Goal: Task Accomplishment & Management: Manage account settings

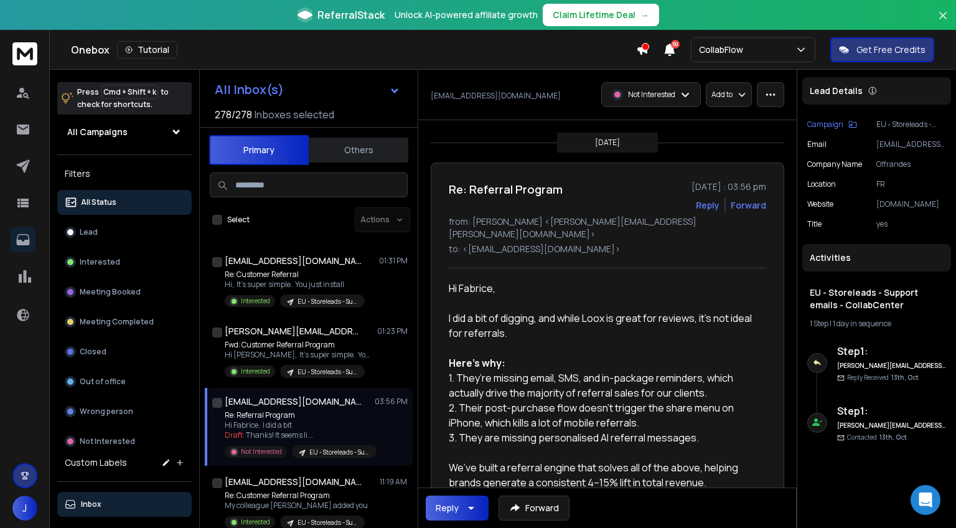
scroll to position [216, 0]
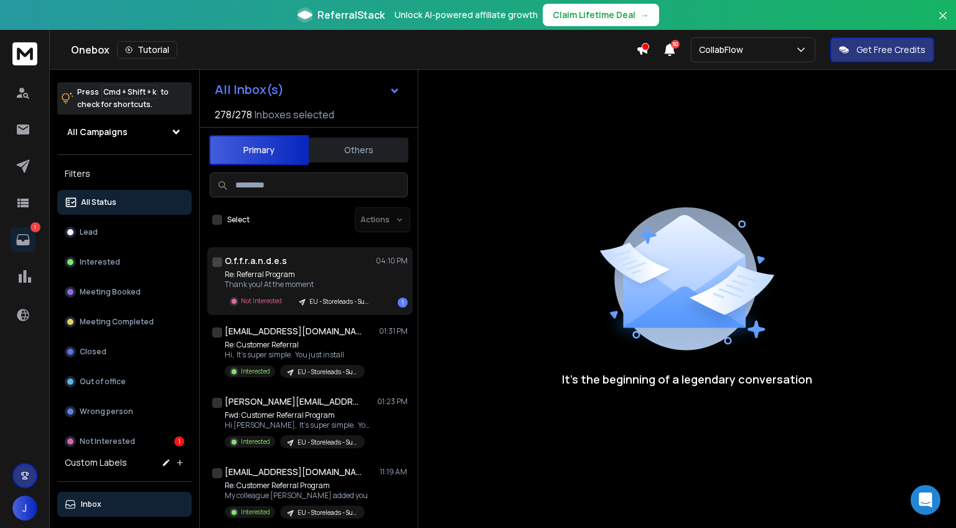
click at [326, 270] on p "Re: Referral Program" at bounding box center [299, 275] width 149 height 10
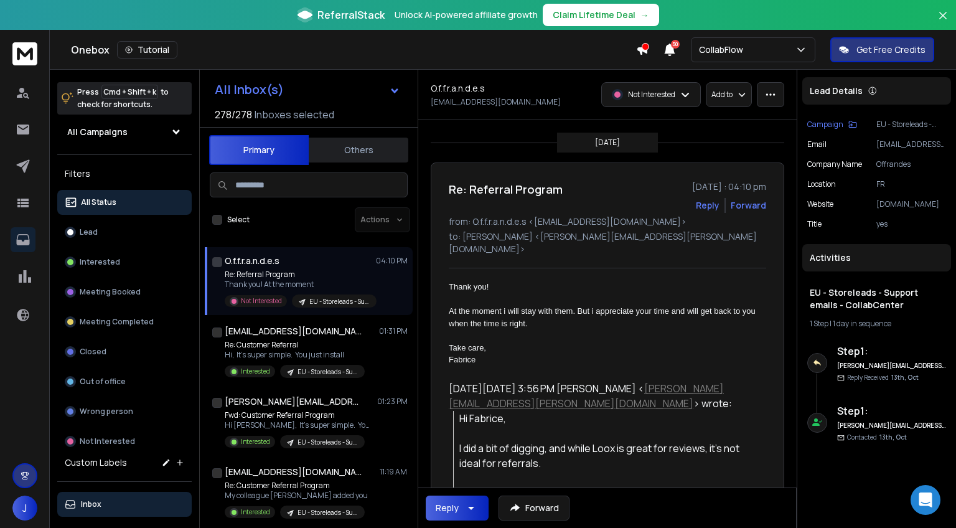
click at [542, 307] on div "Thank you! At the moment i will stay with them. But i appreciate your time and …" at bounding box center [603, 317] width 308 height 73
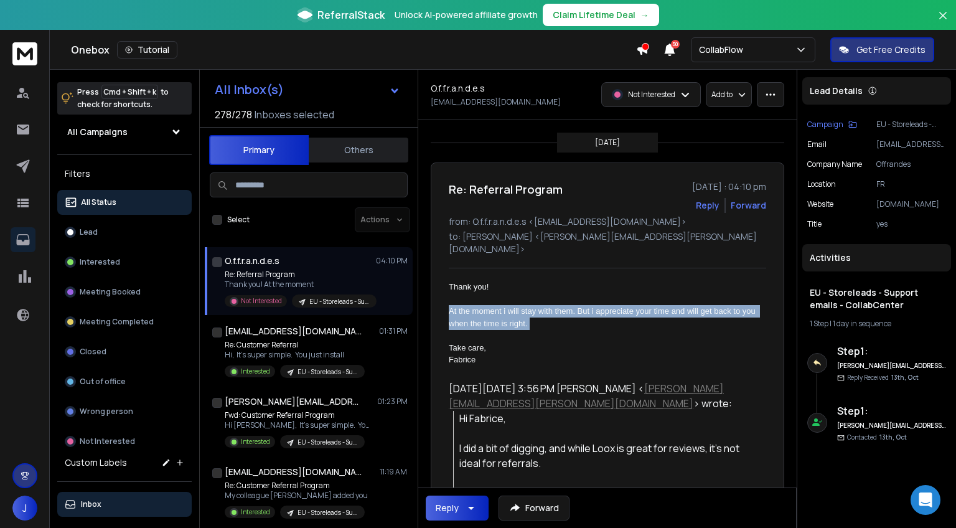
click at [542, 307] on div "Thank you! At the moment i will stay with them. But i appreciate your time and …" at bounding box center [603, 317] width 308 height 73
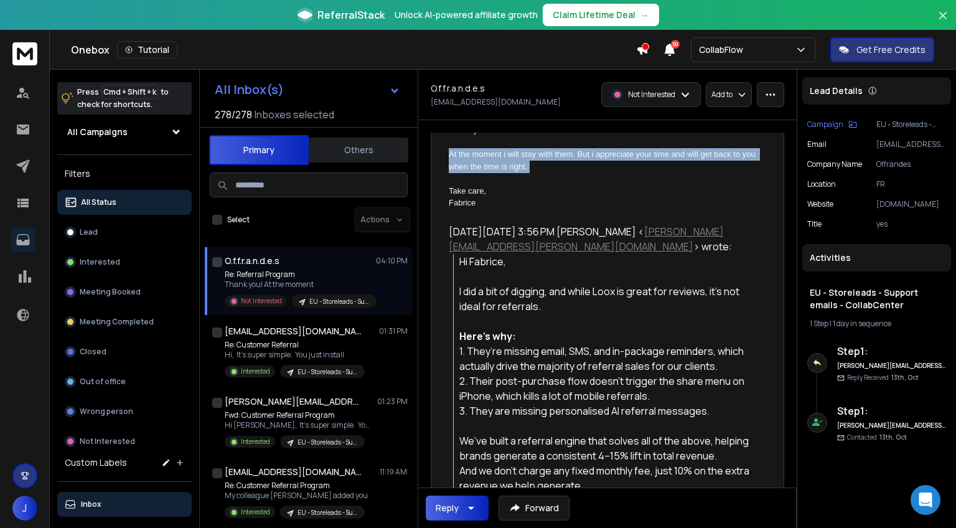
scroll to position [156, 0]
click at [507, 347] on div "Hi Fabrice, I did a bit of digging, and while Loox is great for reviews, it’s n…" at bounding box center [607, 427] width 297 height 344
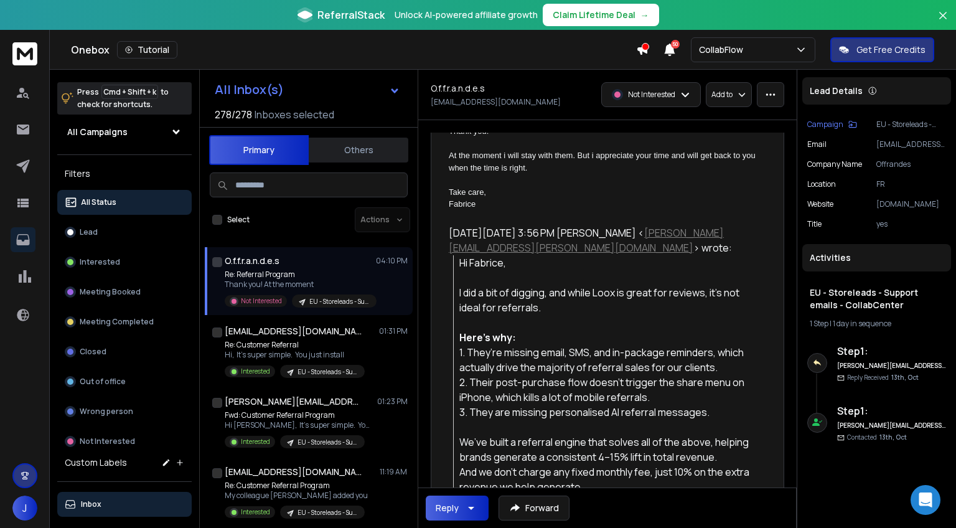
click at [507, 347] on div "Hi Fabrice, I did a bit of digging, and while Loox is great for reviews, it’s n…" at bounding box center [607, 427] width 297 height 344
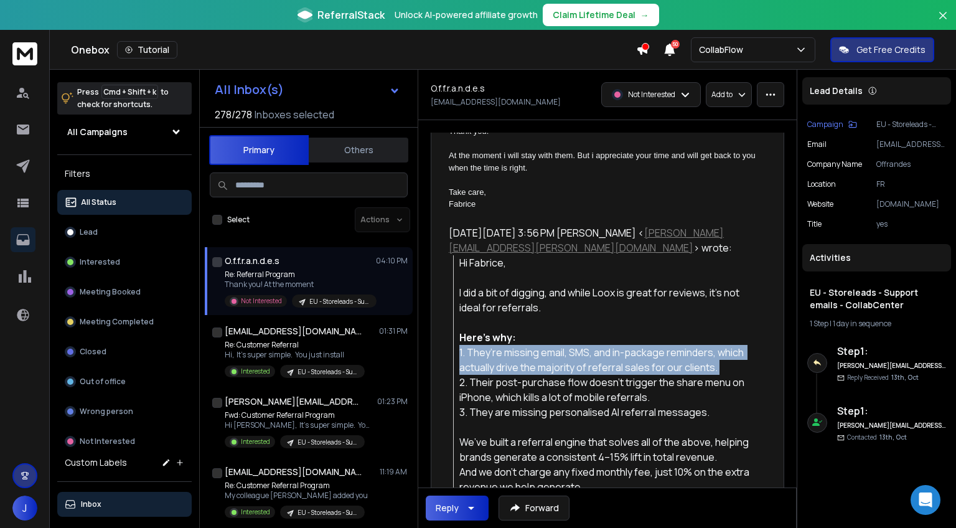
click at [491, 376] on div "Hi Fabrice, I did a bit of digging, and while Loox is great for reviews, it’s n…" at bounding box center [607, 427] width 297 height 344
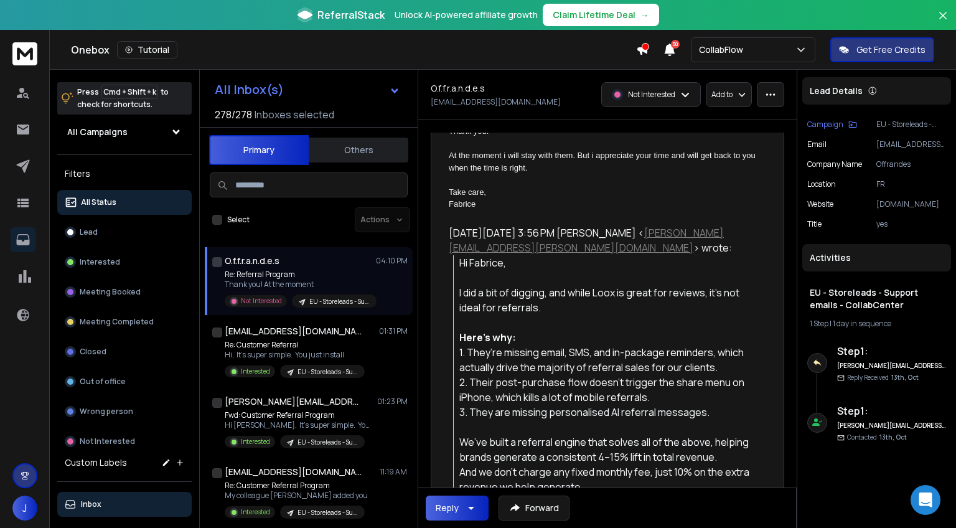
click at [491, 376] on div "Hi Fabrice, I did a bit of digging, and while Loox is great for reviews, it’s n…" at bounding box center [607, 427] width 297 height 344
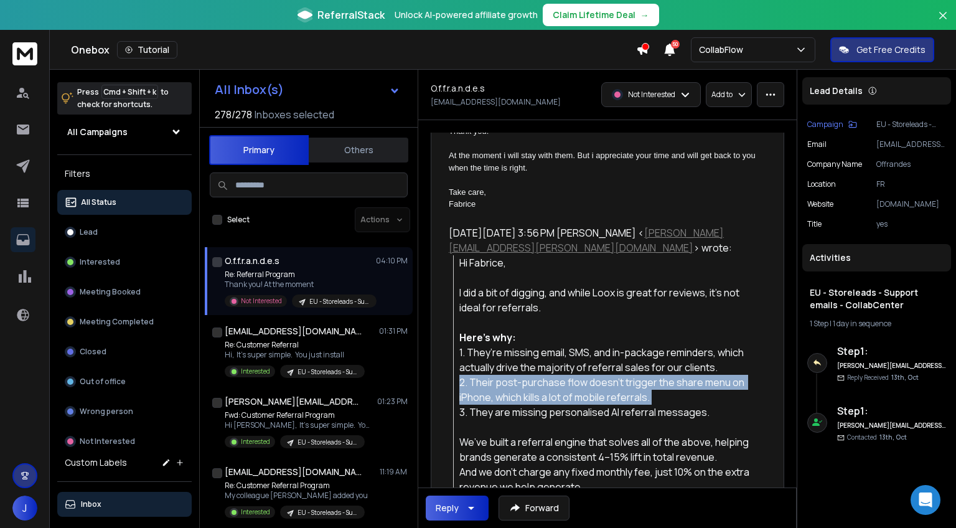
click at [497, 380] on div "Hi Fabrice, I did a bit of digging, and while Loox is great for reviews, it’s n…" at bounding box center [607, 427] width 297 height 344
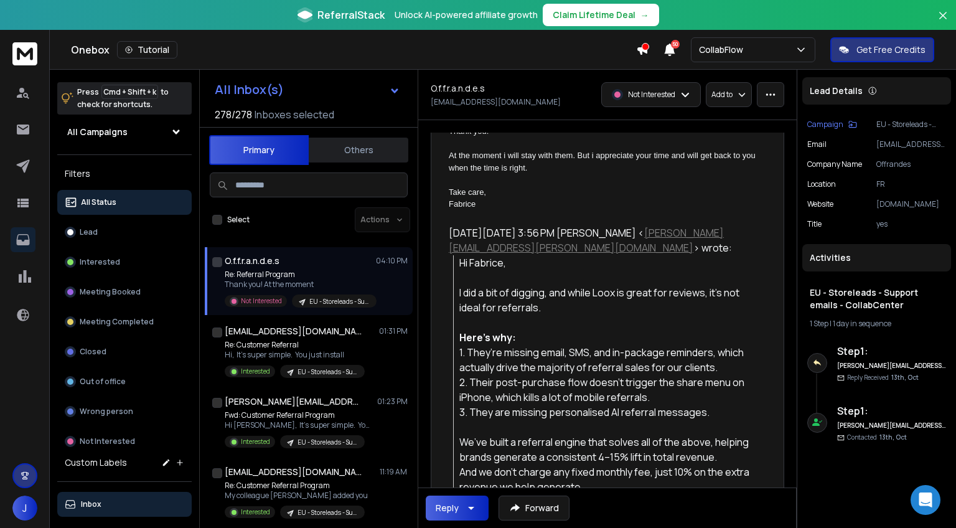
click at [497, 380] on div "Hi Fabrice, I did a bit of digging, and while Loox is great for reviews, it’s n…" at bounding box center [607, 427] width 297 height 344
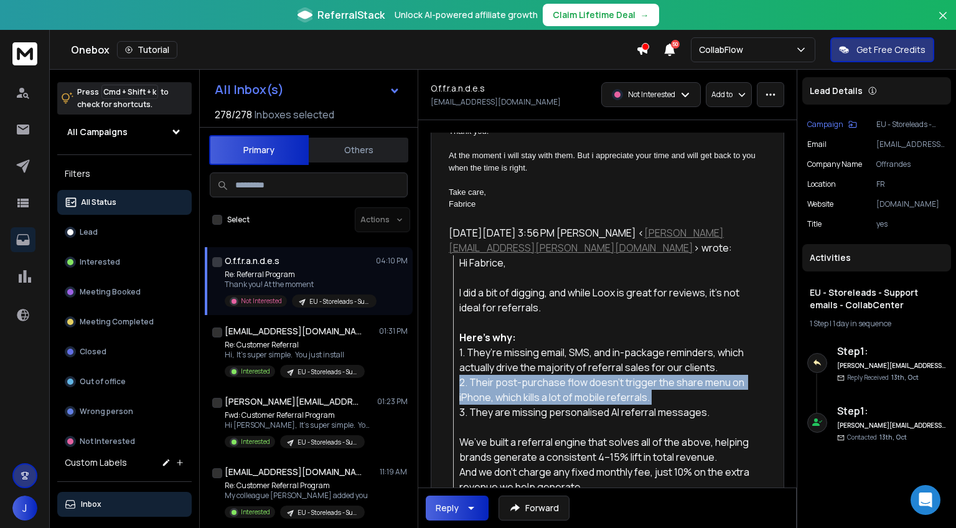
click at [513, 403] on div "Hi Fabrice, I did a bit of digging, and while Loox is great for reviews, it’s n…" at bounding box center [607, 427] width 297 height 344
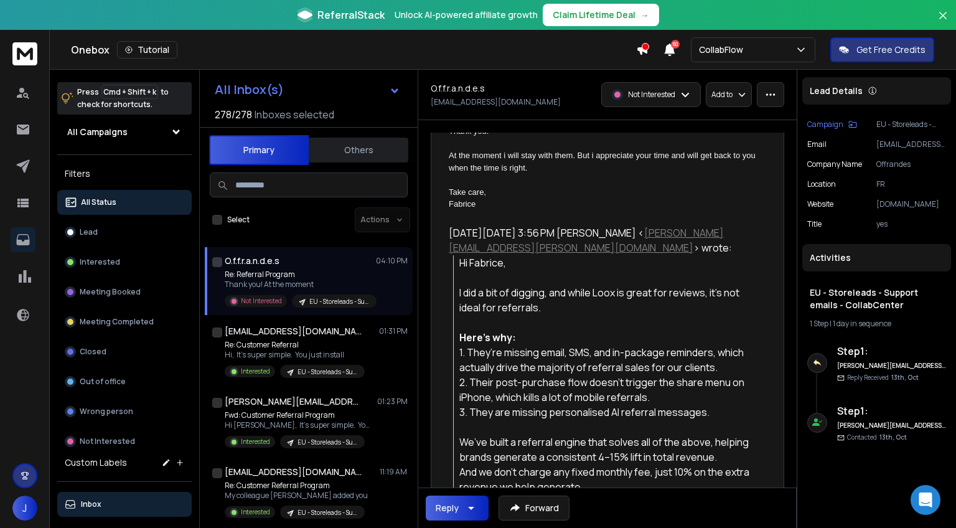
click at [513, 403] on div "Hi Fabrice, I did a bit of digging, and while Loox is great for reviews, it’s n…" at bounding box center [607, 427] width 297 height 344
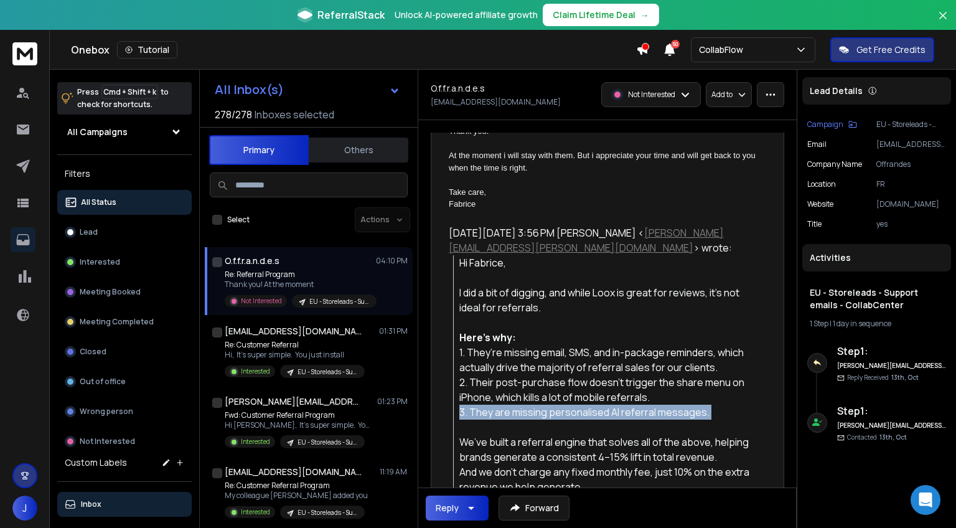
click at [552, 400] on div "Hi Fabrice, I did a bit of digging, and while Loox is great for reviews, it’s n…" at bounding box center [607, 427] width 297 height 344
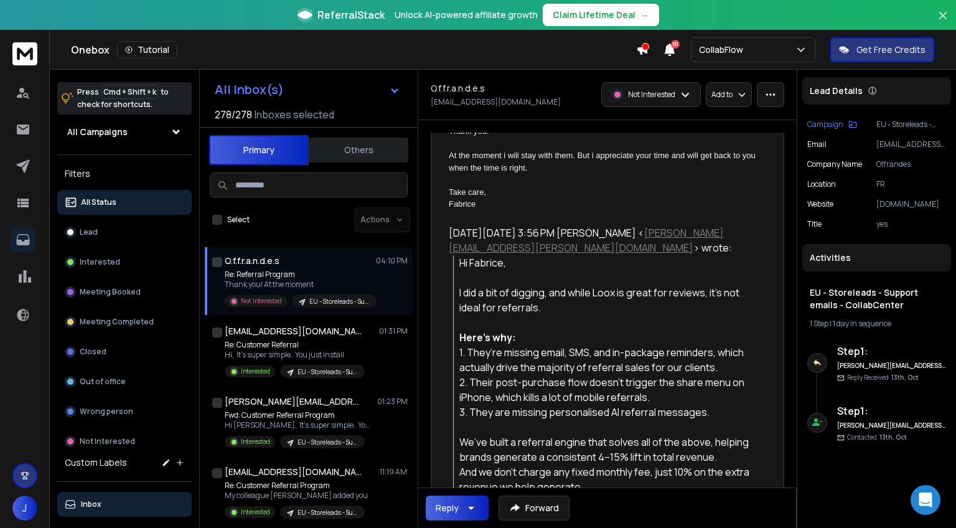
click at [552, 400] on div "Hi Fabrice, I did a bit of digging, and while Loox is great for reviews, it’s n…" at bounding box center [607, 427] width 297 height 344
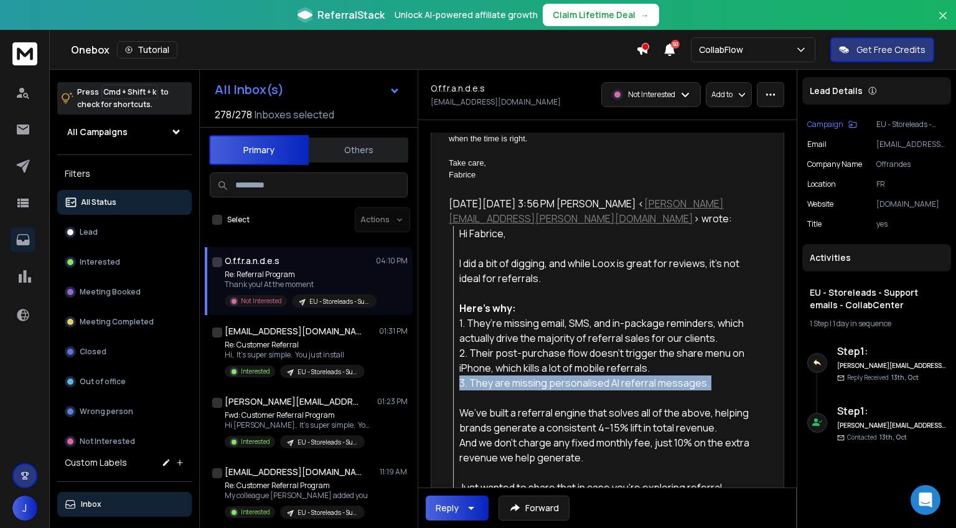
scroll to position [191, 0]
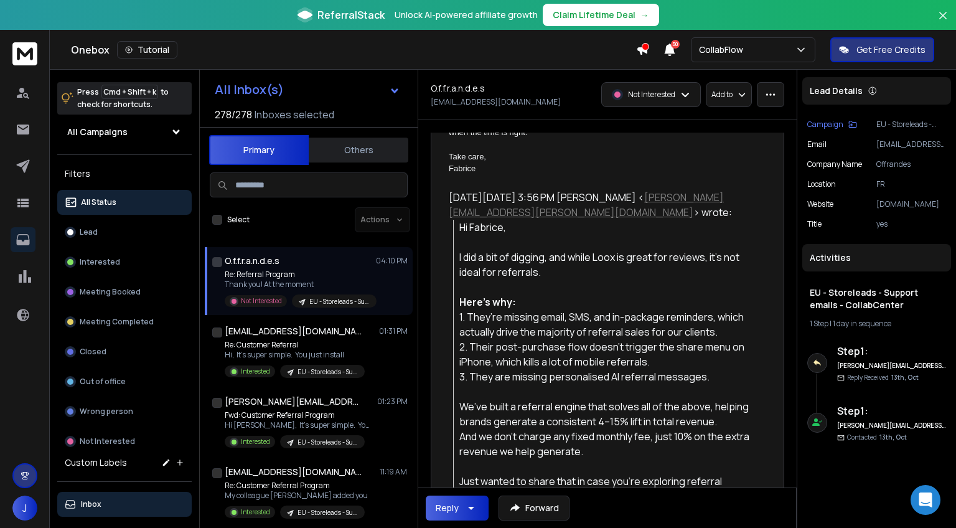
click at [544, 403] on div "Hi Fabrice, I did a bit of digging, and while Loox is great for reviews, it’s n…" at bounding box center [607, 392] width 297 height 344
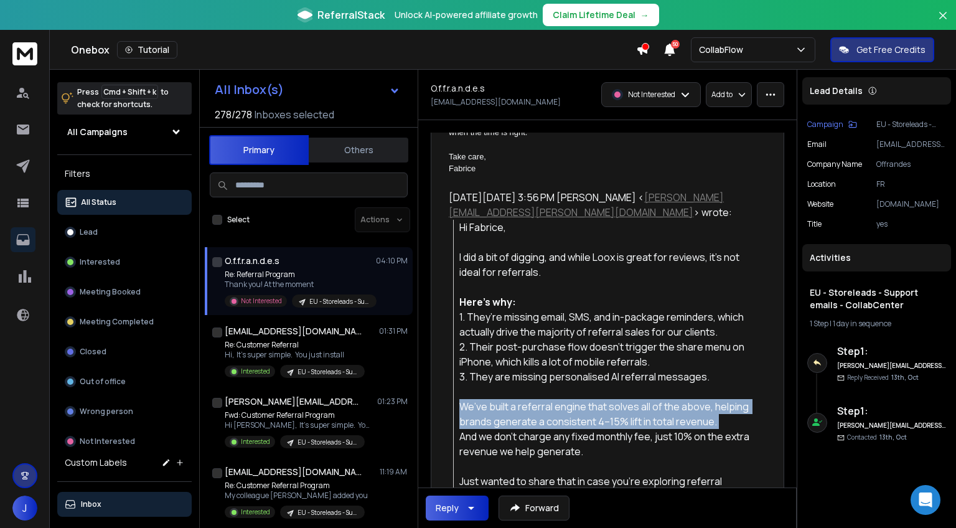
click at [544, 403] on div "Hi Fabrice, I did a bit of digging, and while Loox is great for reviews, it’s n…" at bounding box center [607, 392] width 297 height 344
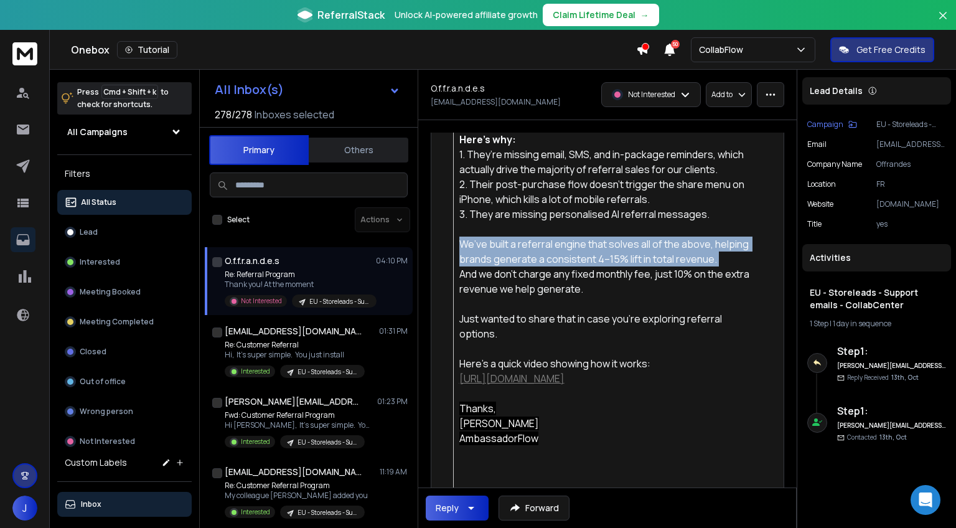
scroll to position [357, 0]
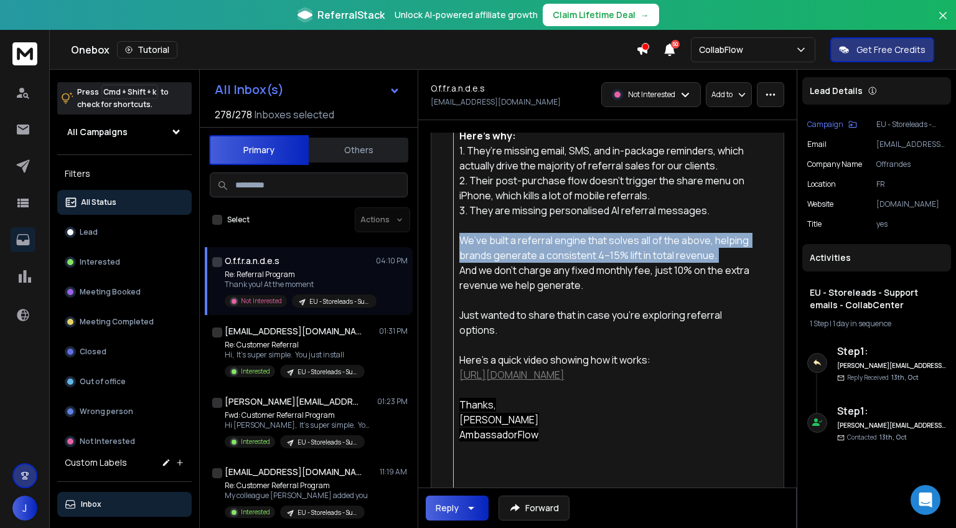
click at [440, 503] on div "Reply" at bounding box center [447, 508] width 23 height 12
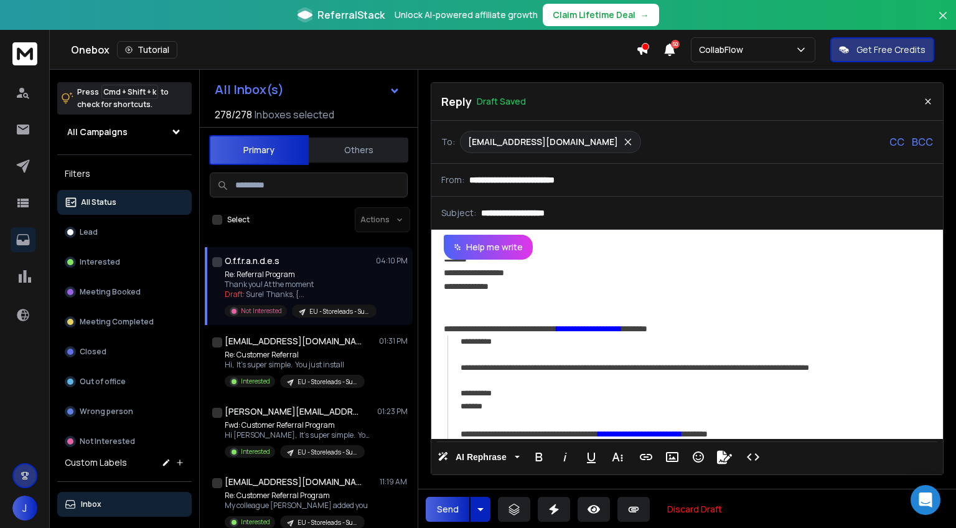
scroll to position [45, 0]
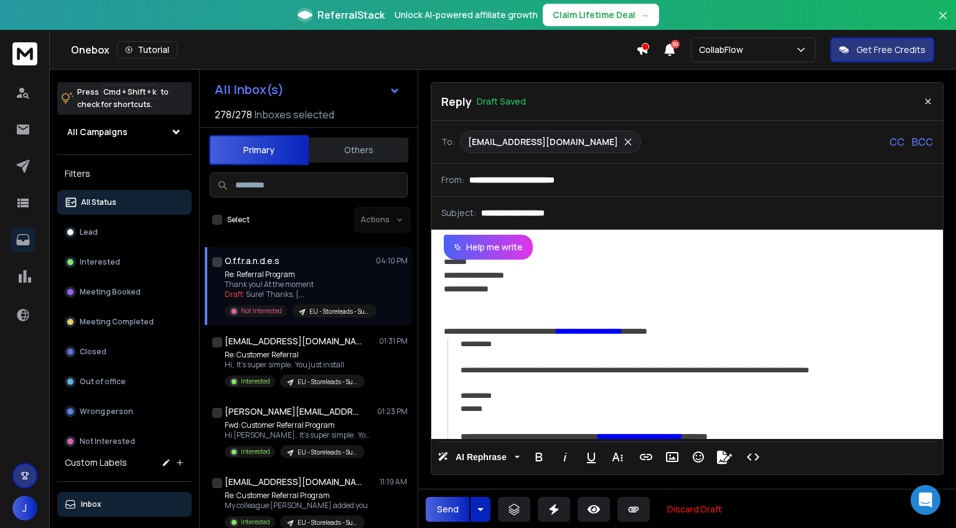
click at [471, 413] on div "*******" at bounding box center [695, 409] width 468 height 13
copy div "*******"
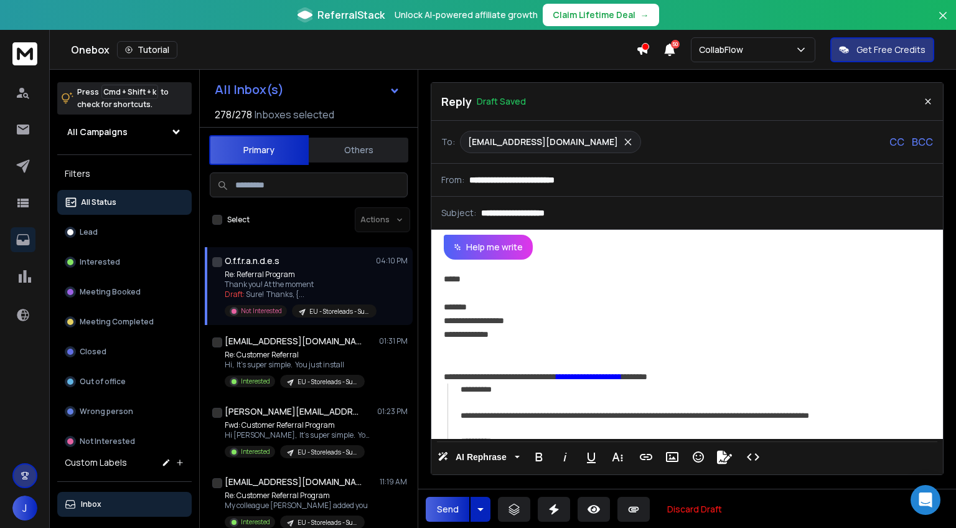
click at [462, 279] on div "*****" at bounding box center [685, 286] width 483 height 28
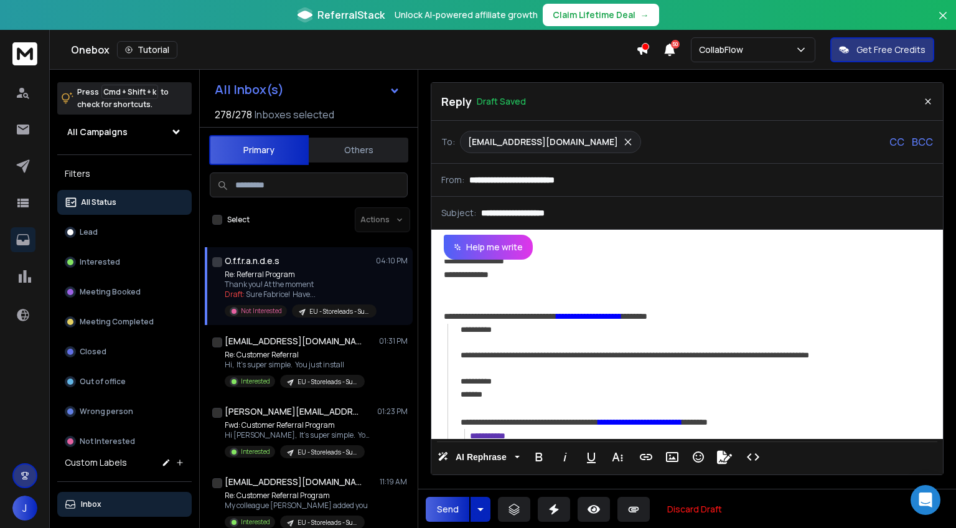
scroll to position [103, 0]
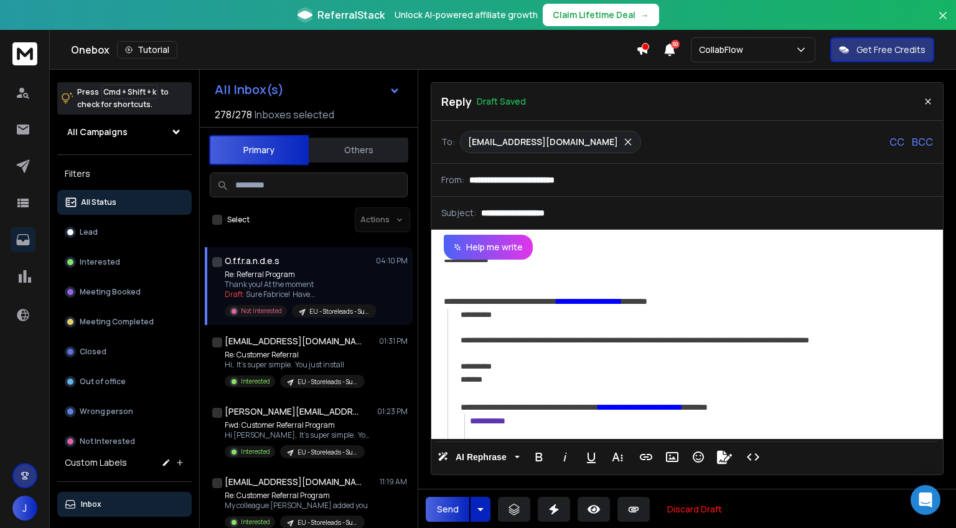
click at [450, 507] on button "Send" at bounding box center [448, 509] width 44 height 25
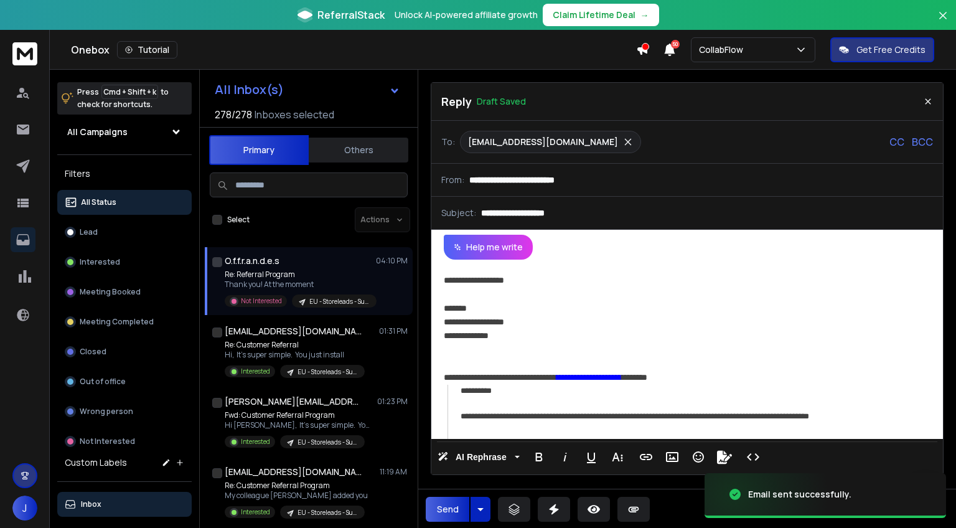
scroll to position [0, 0]
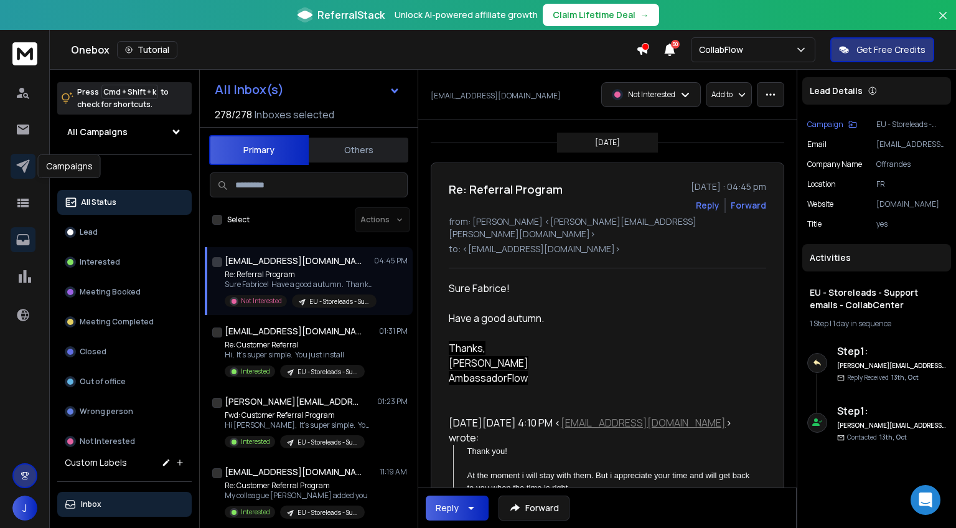
click at [25, 167] on icon at bounding box center [22, 166] width 13 height 13
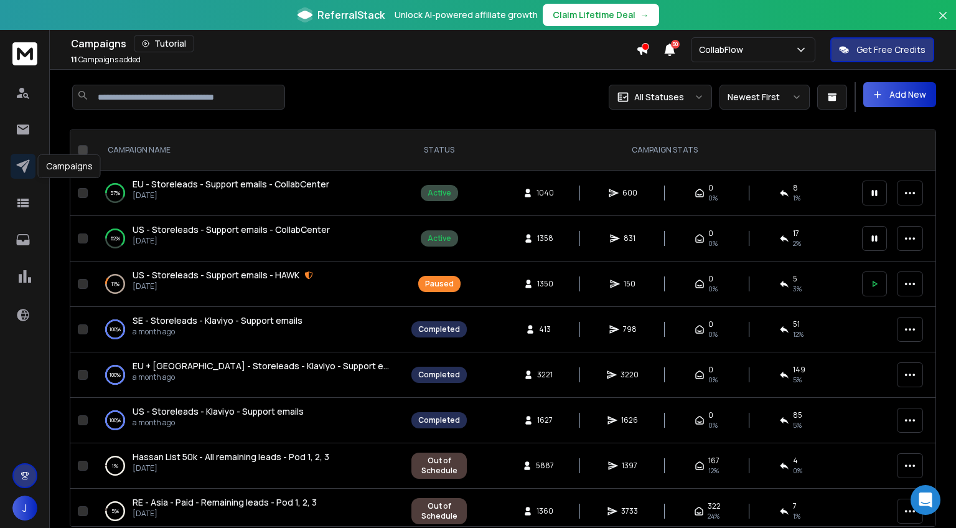
click at [226, 195] on p "3 days ago" at bounding box center [231, 196] width 197 height 10
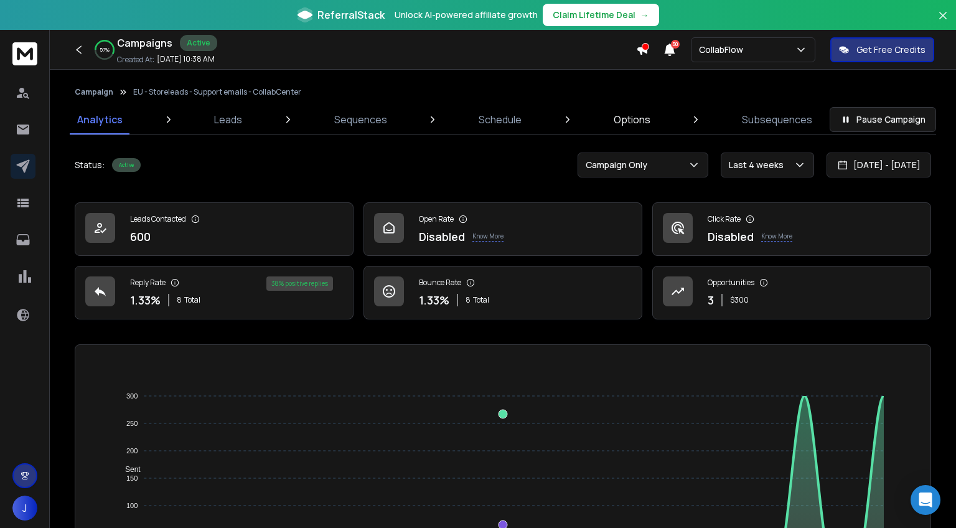
click at [628, 117] on p "Options" at bounding box center [632, 119] width 37 height 15
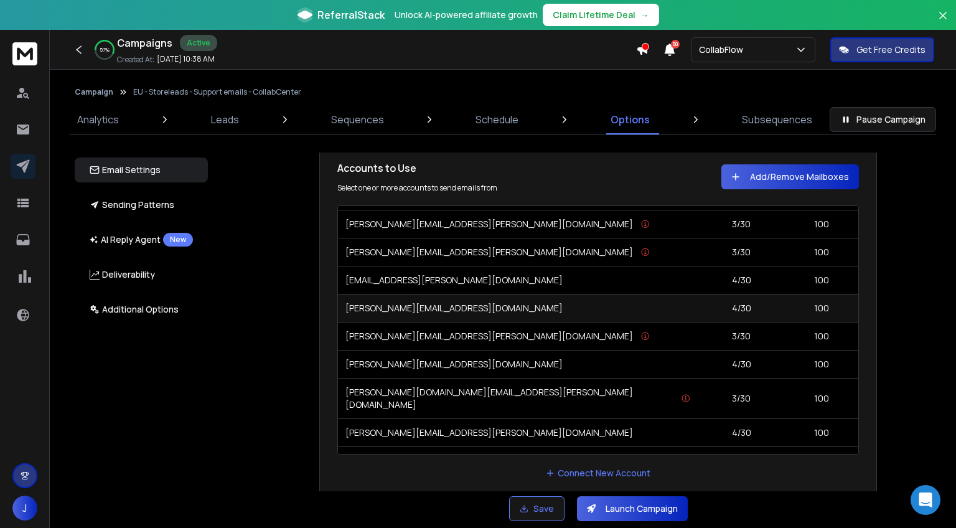
scroll to position [54, 0]
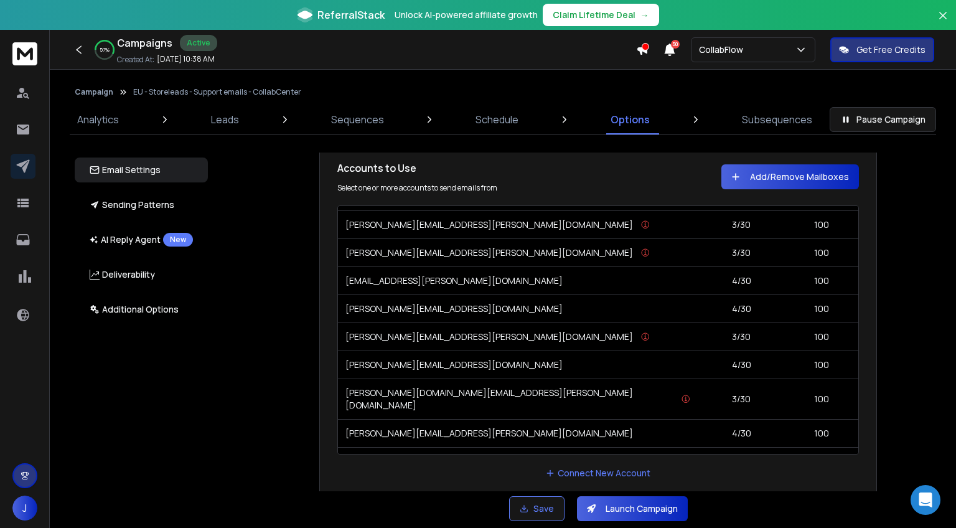
click at [751, 175] on button "Add/Remove Mailboxes" at bounding box center [791, 176] width 138 height 25
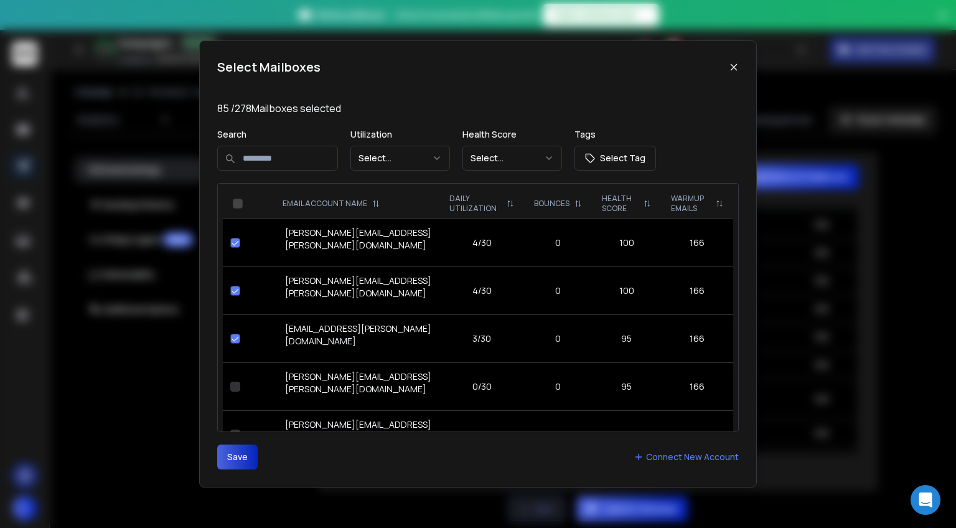
click at [269, 154] on input at bounding box center [277, 158] width 121 height 25
type input "**********"
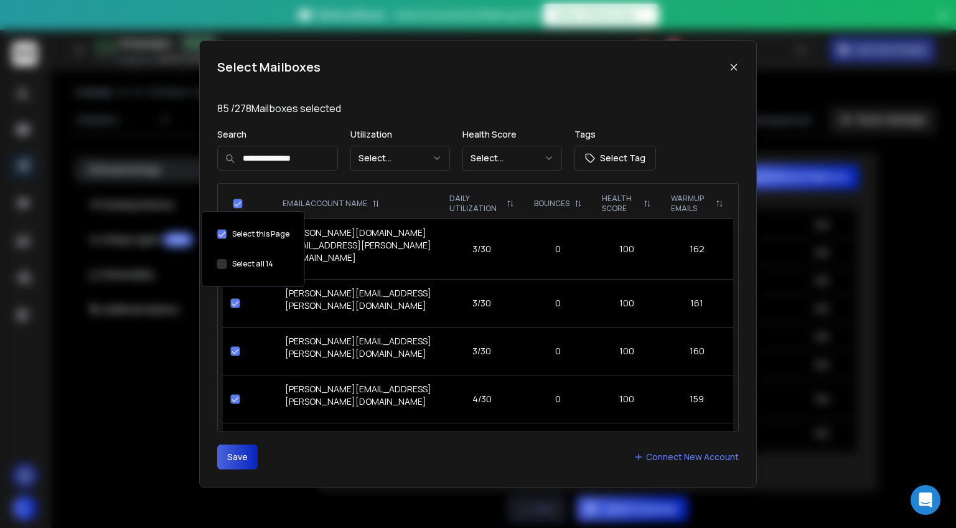
click at [224, 237] on button "Select this Page" at bounding box center [222, 234] width 10 height 10
click at [235, 454] on button "Save" at bounding box center [237, 457] width 40 height 25
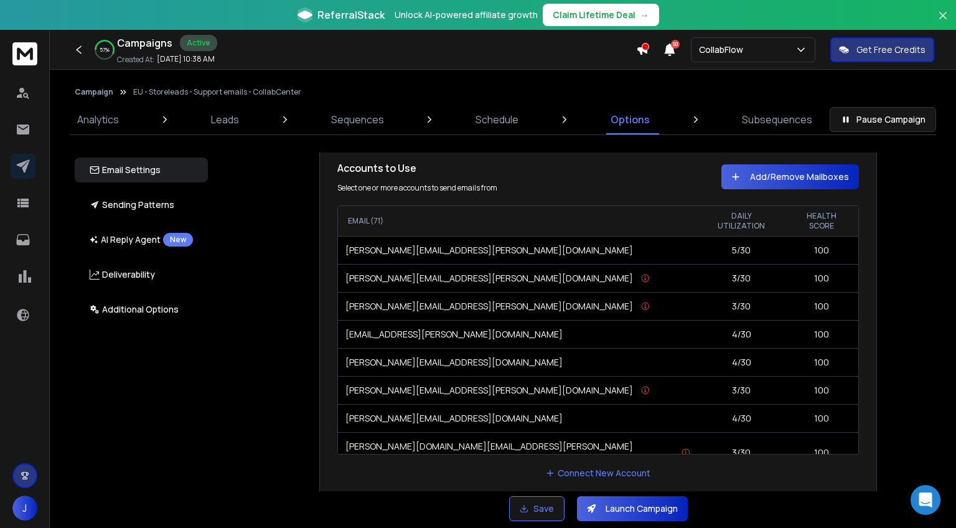
click at [764, 181] on button "Add/Remove Mailboxes" at bounding box center [791, 176] width 138 height 25
click at [771, 175] on button "Add/Remove Mailboxes" at bounding box center [791, 176] width 138 height 25
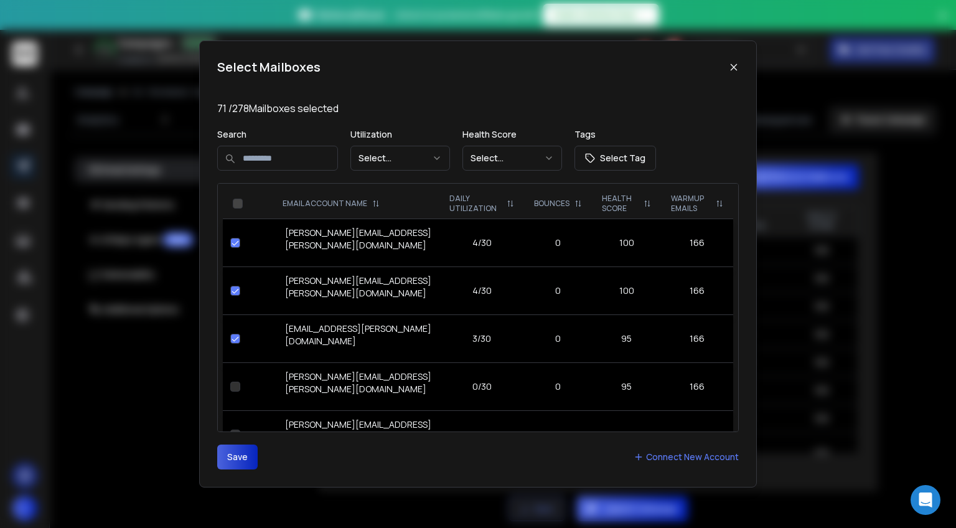
click at [265, 143] on div "Search" at bounding box center [277, 149] width 121 height 42
click at [273, 169] on input at bounding box center [277, 158] width 121 height 25
type input "**********"
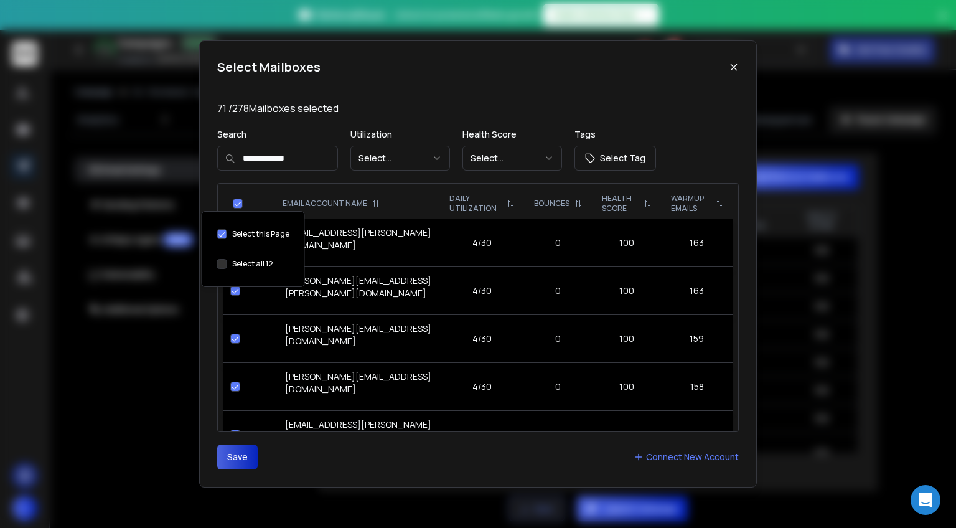
click at [220, 232] on button "Select this Page" at bounding box center [222, 234] width 10 height 10
click at [245, 456] on button "Save" at bounding box center [237, 457] width 40 height 25
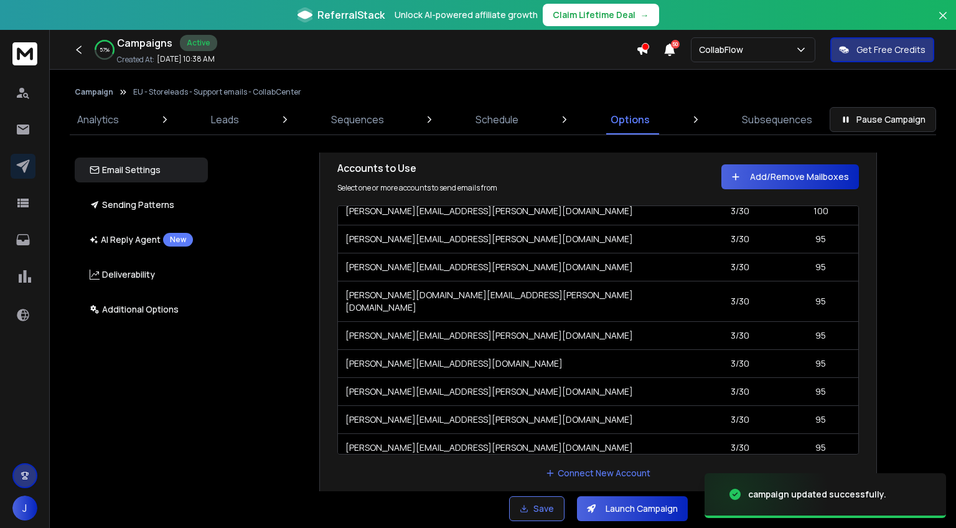
scroll to position [1434, 0]
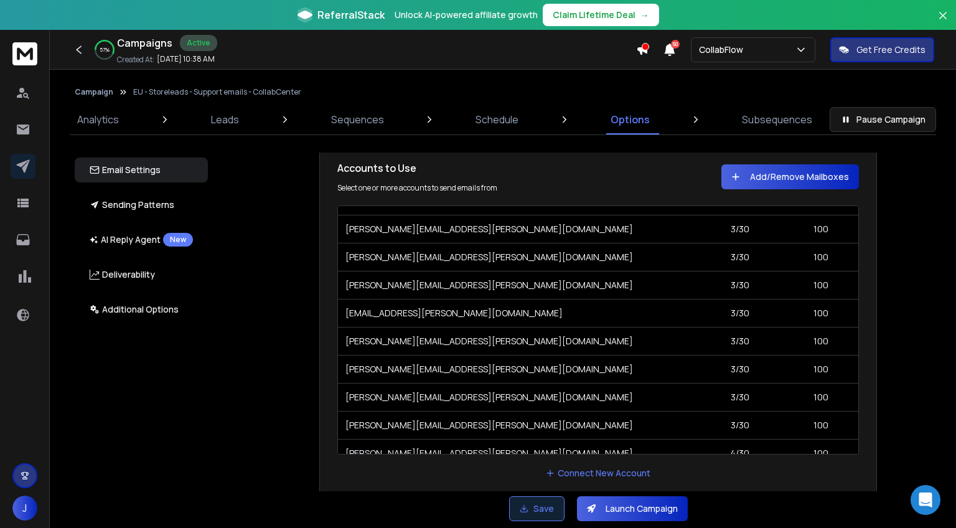
click at [535, 501] on button "Save" at bounding box center [536, 508] width 55 height 25
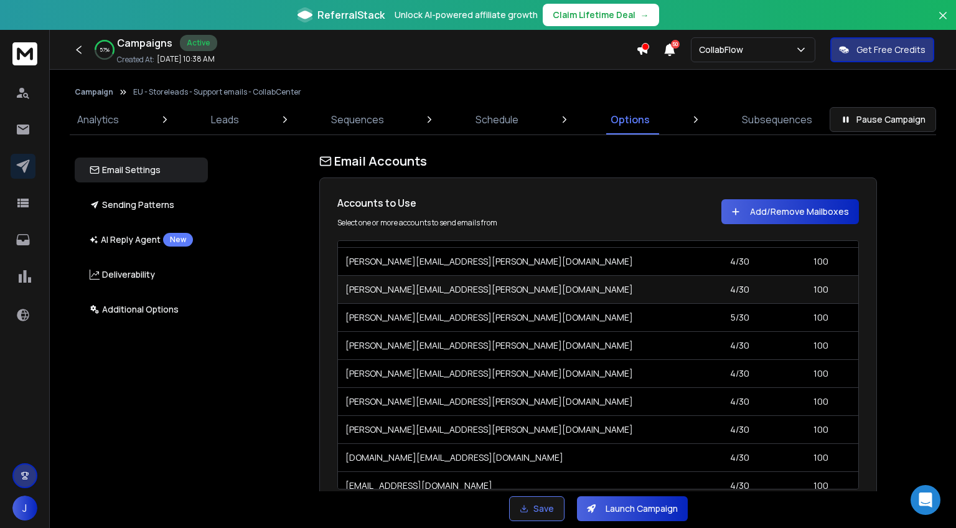
scroll to position [400, 0]
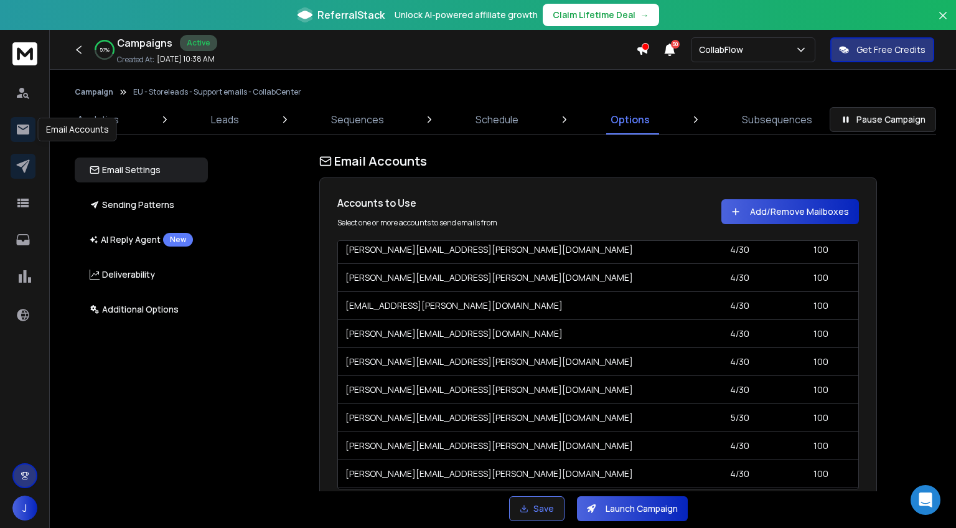
click at [25, 129] on icon at bounding box center [23, 130] width 12 height 10
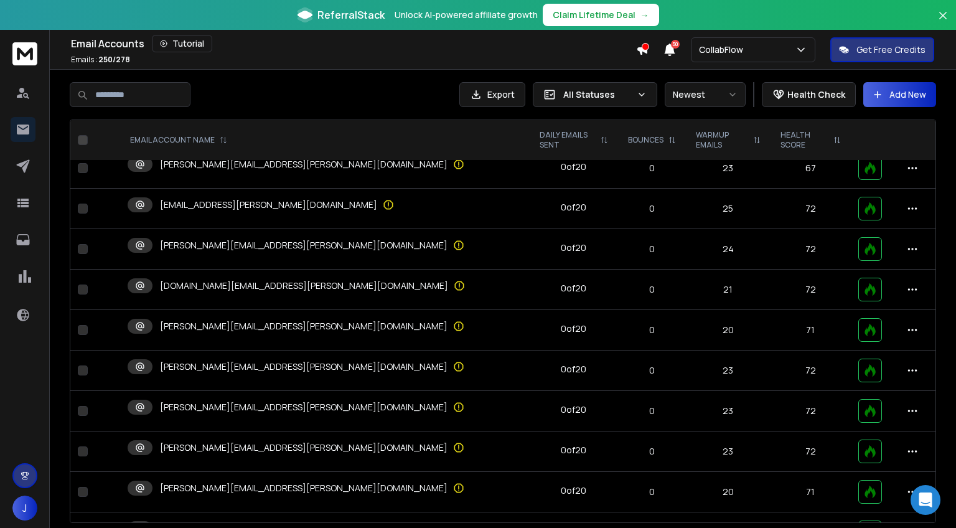
scroll to position [8770, 0]
